Goal: Find specific page/section: Find specific page/section

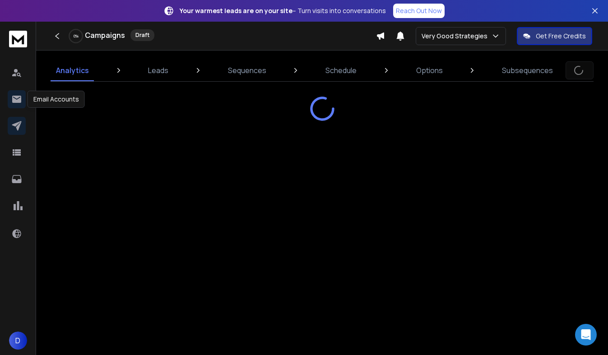
click at [21, 107] on link at bounding box center [17, 99] width 18 height 18
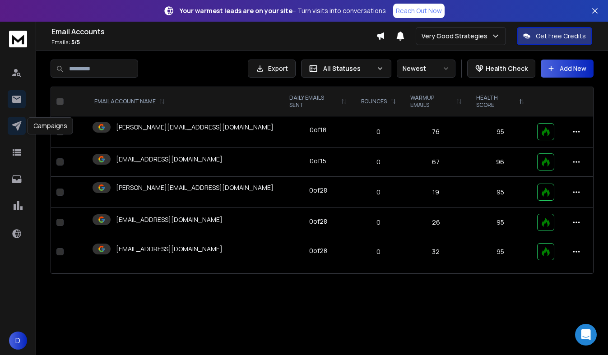
click at [19, 132] on link at bounding box center [17, 126] width 18 height 18
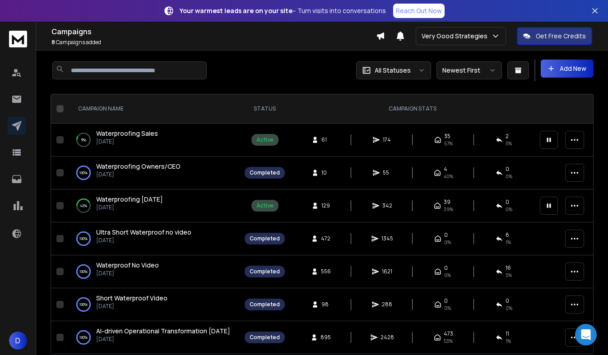
click at [151, 201] on span "Waterproofing [DATE]" at bounding box center [129, 199] width 67 height 9
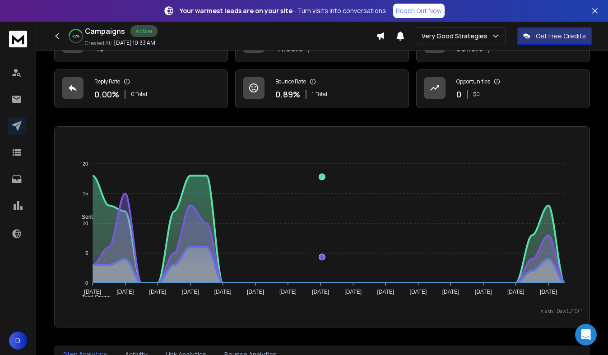
scroll to position [130, 0]
